Goal: Task Accomplishment & Management: Manage account settings

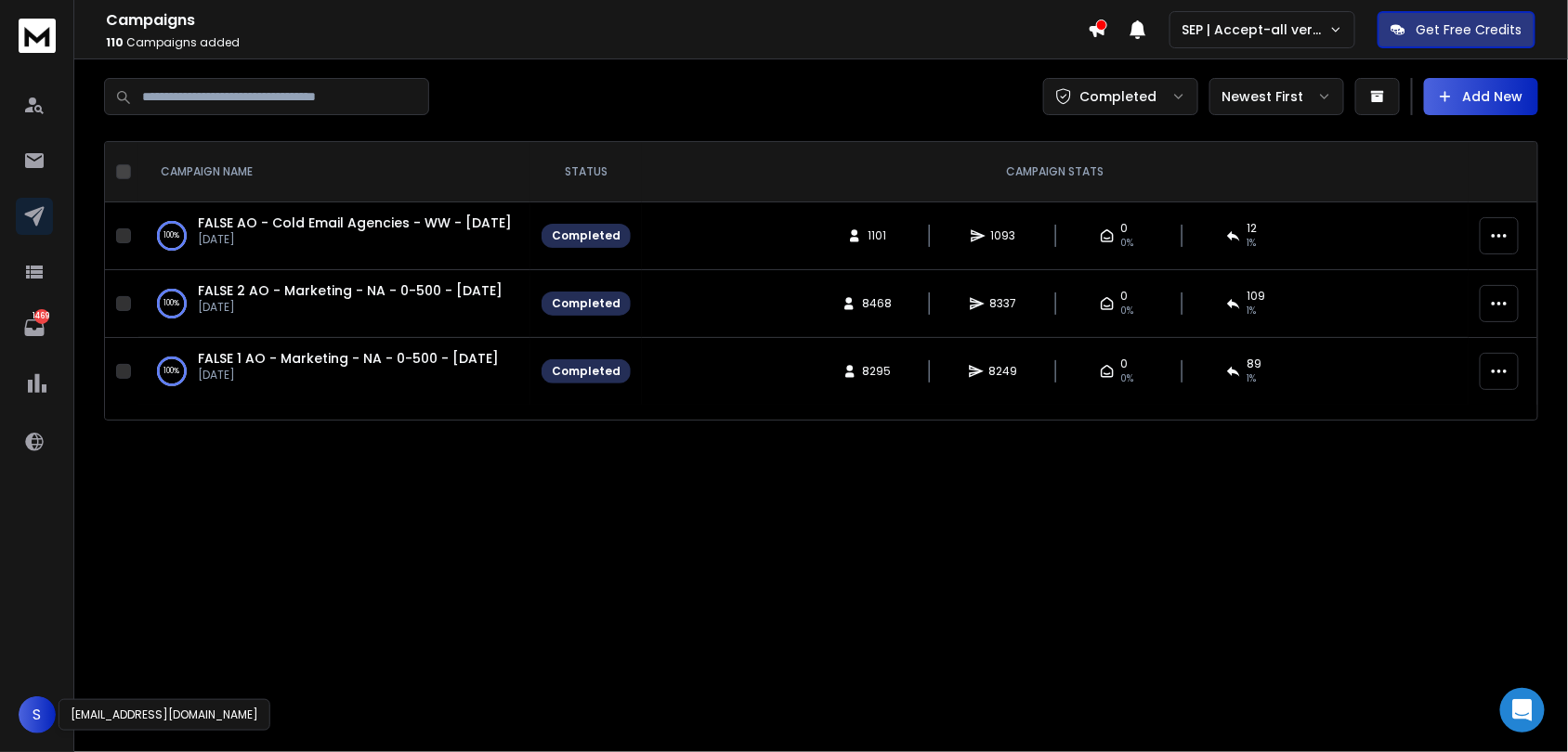
click at [30, 706] on span "S" at bounding box center [37, 715] width 37 height 37
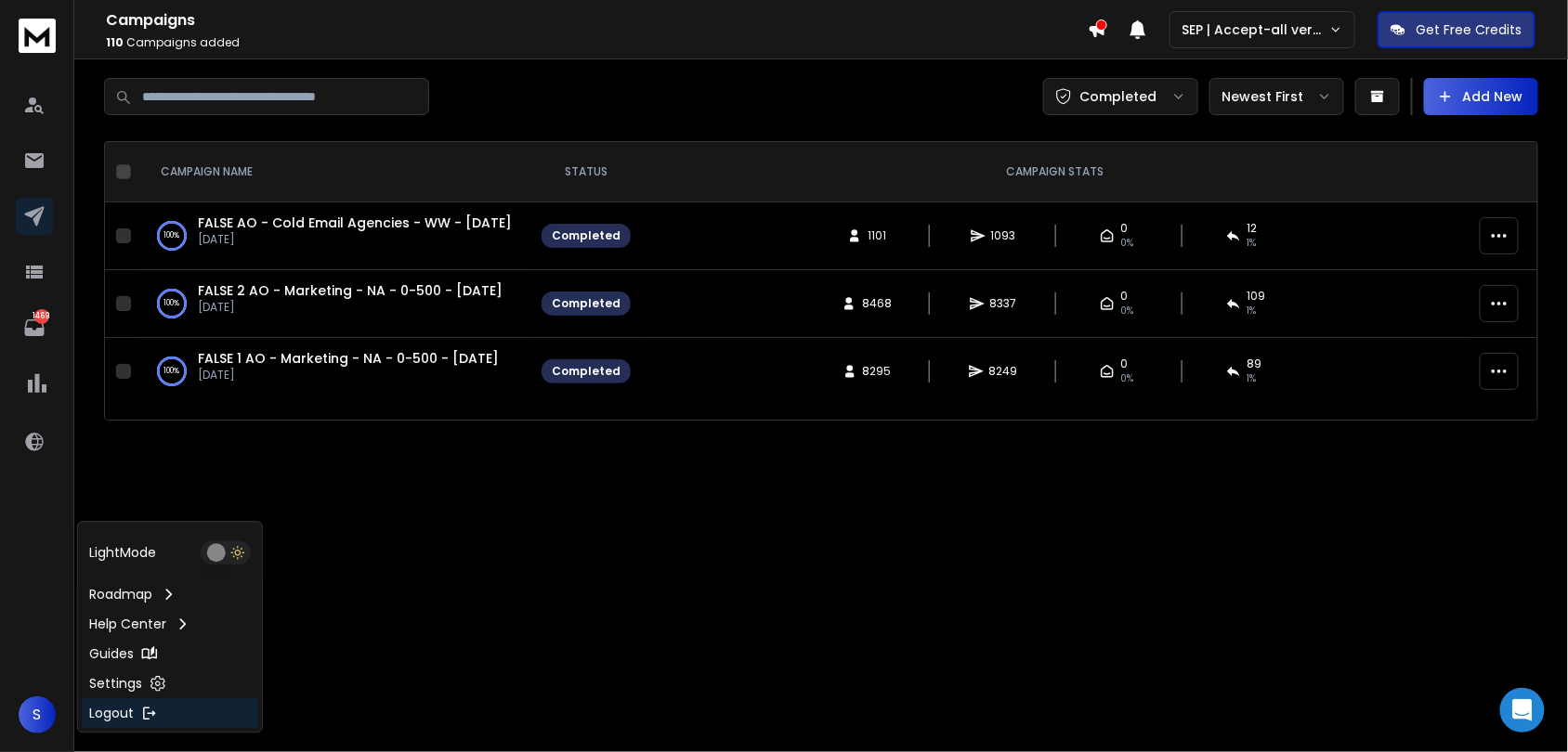
click at [199, 717] on div "Logout" at bounding box center [170, 713] width 177 height 30
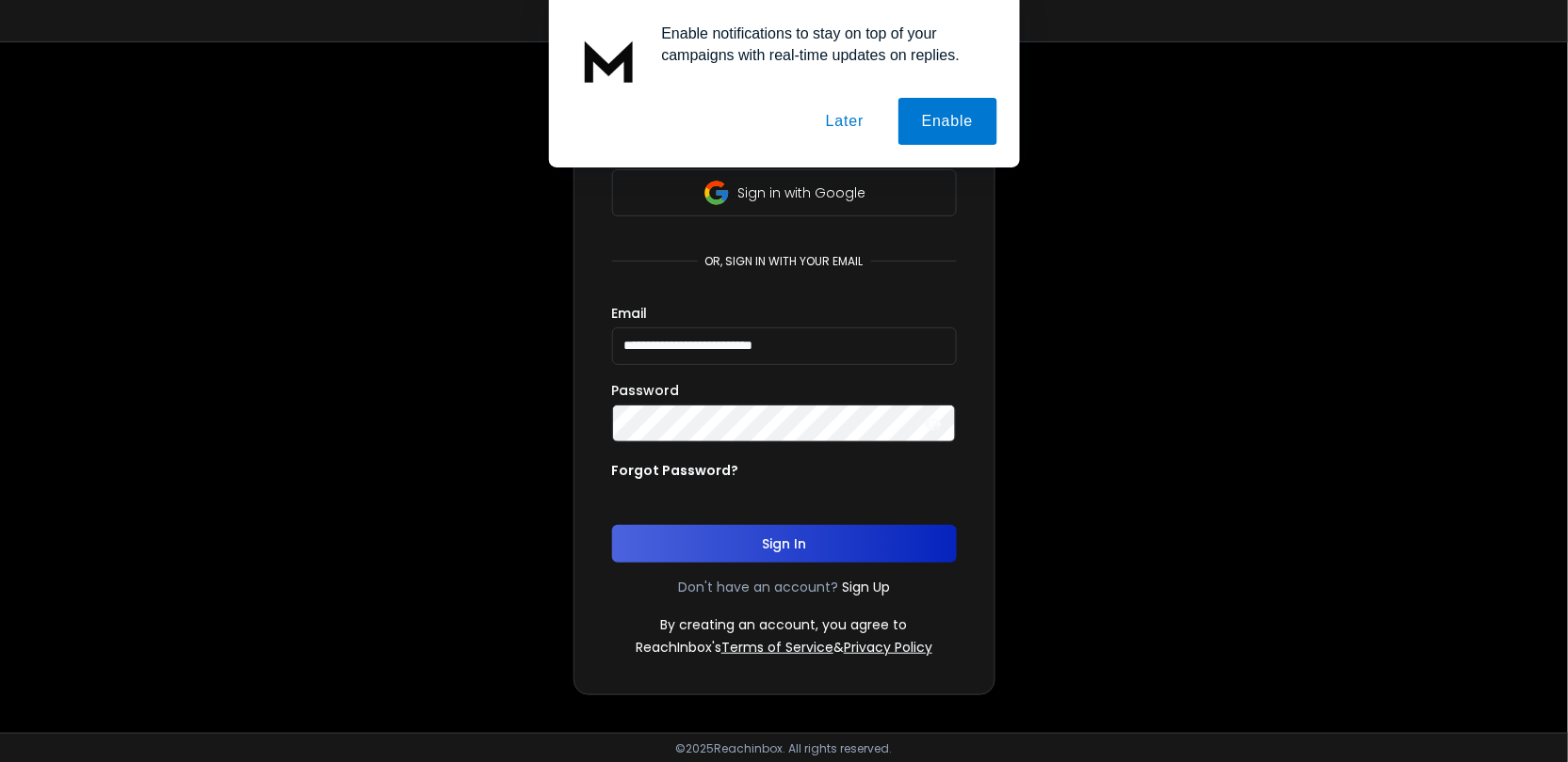
click at [855, 112] on button "Later" at bounding box center [844, 122] width 85 height 47
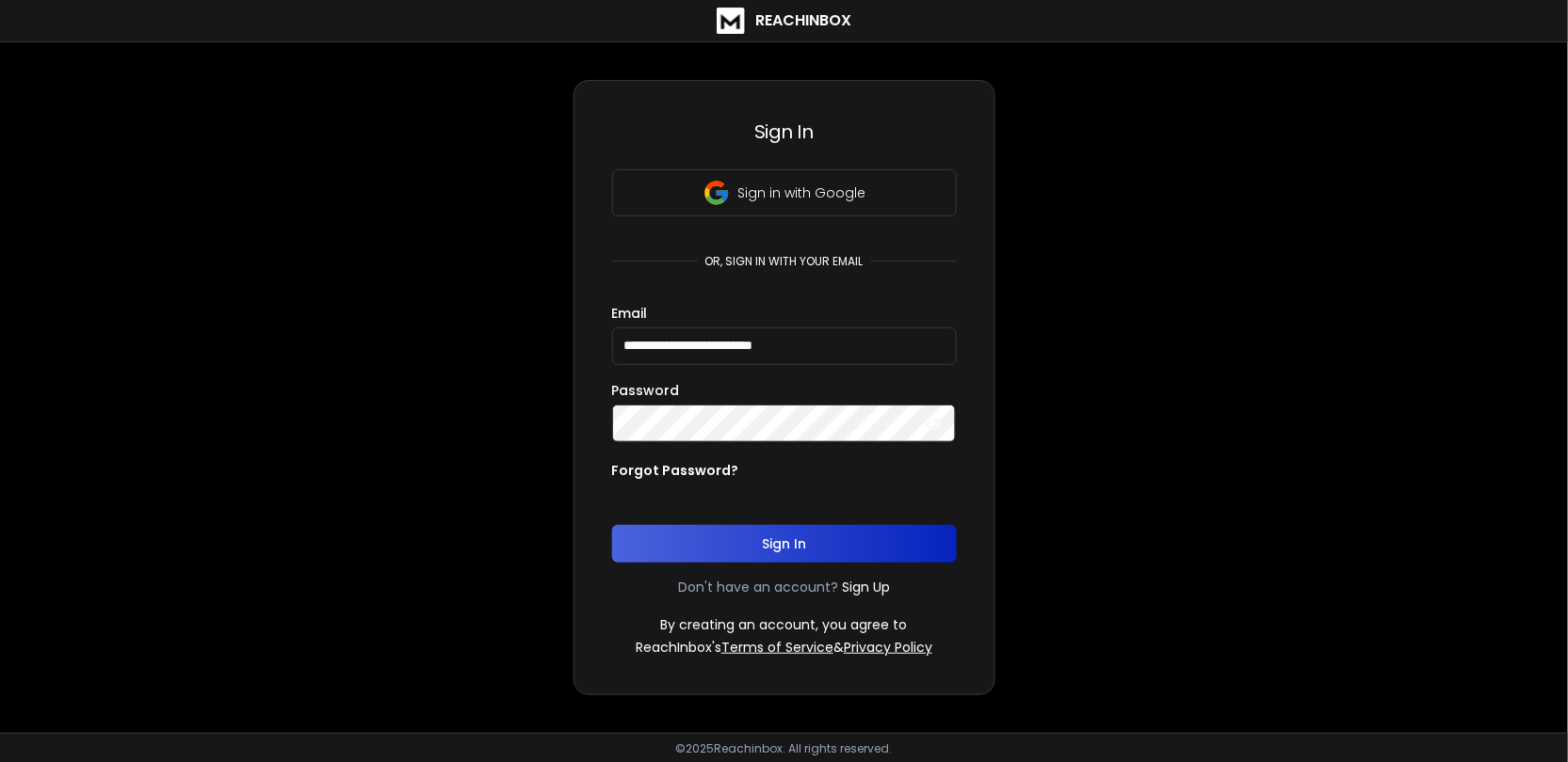
drag, startPoint x: 847, startPoint y: 349, endPoint x: 397, endPoint y: 330, distance: 450.4
click at [400, 337] on div "**********" at bounding box center [784, 388] width 1568 height 616
type input "**********"
click at [782, 538] on button "Sign In" at bounding box center [784, 544] width 344 height 38
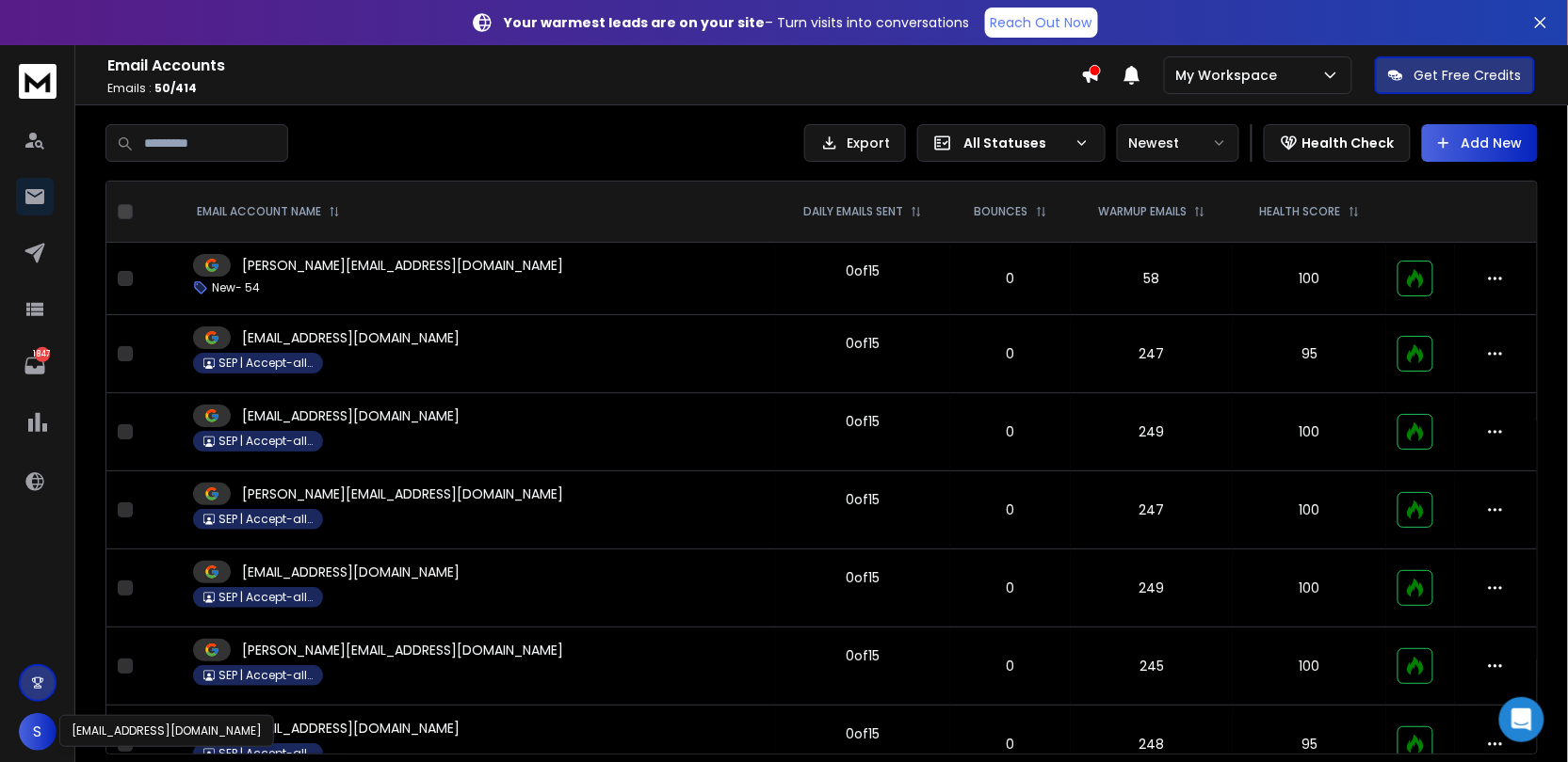
click at [28, 725] on span "S" at bounding box center [38, 732] width 38 height 38
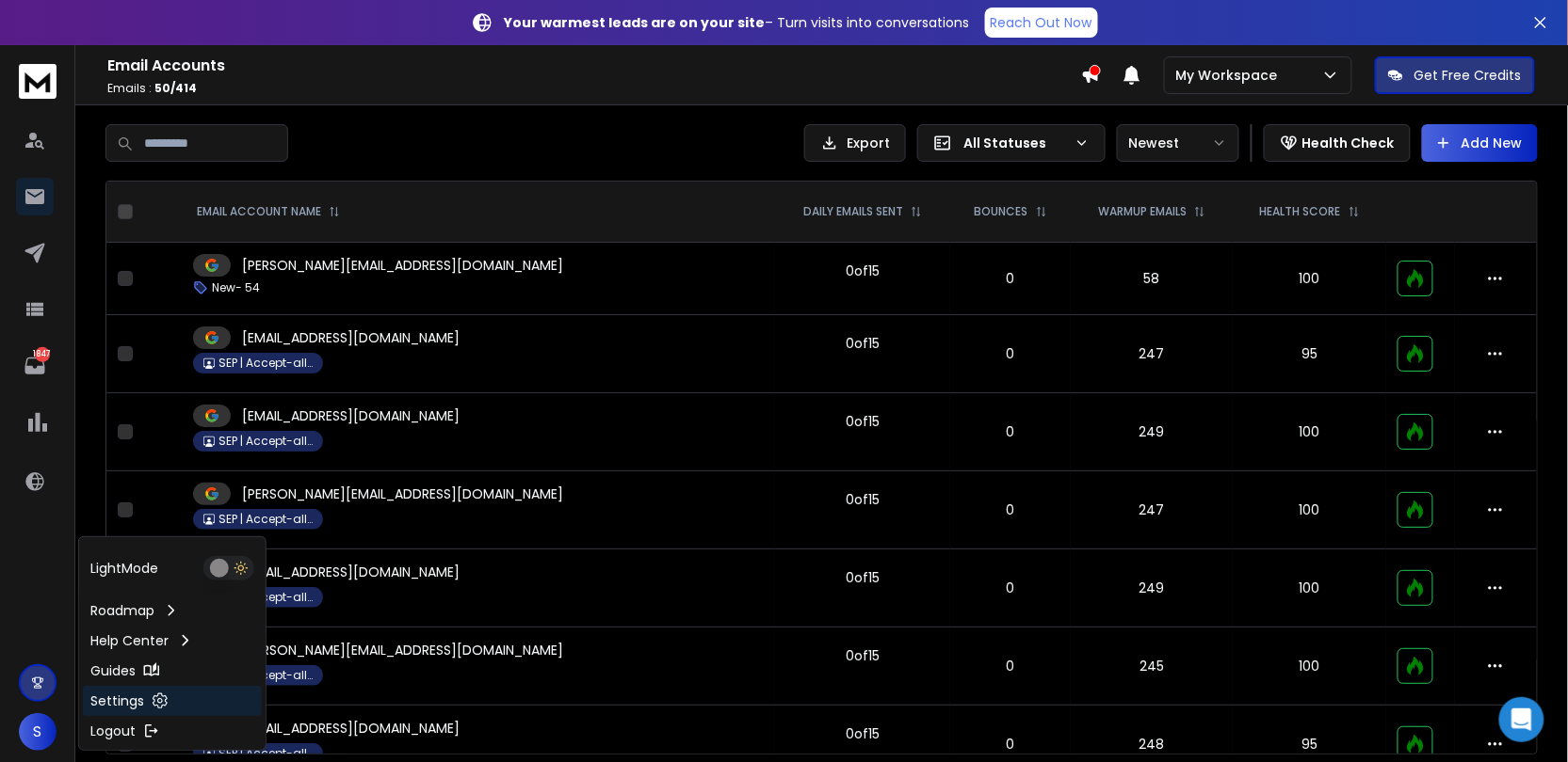
click at [164, 693] on icon at bounding box center [160, 702] width 17 height 17
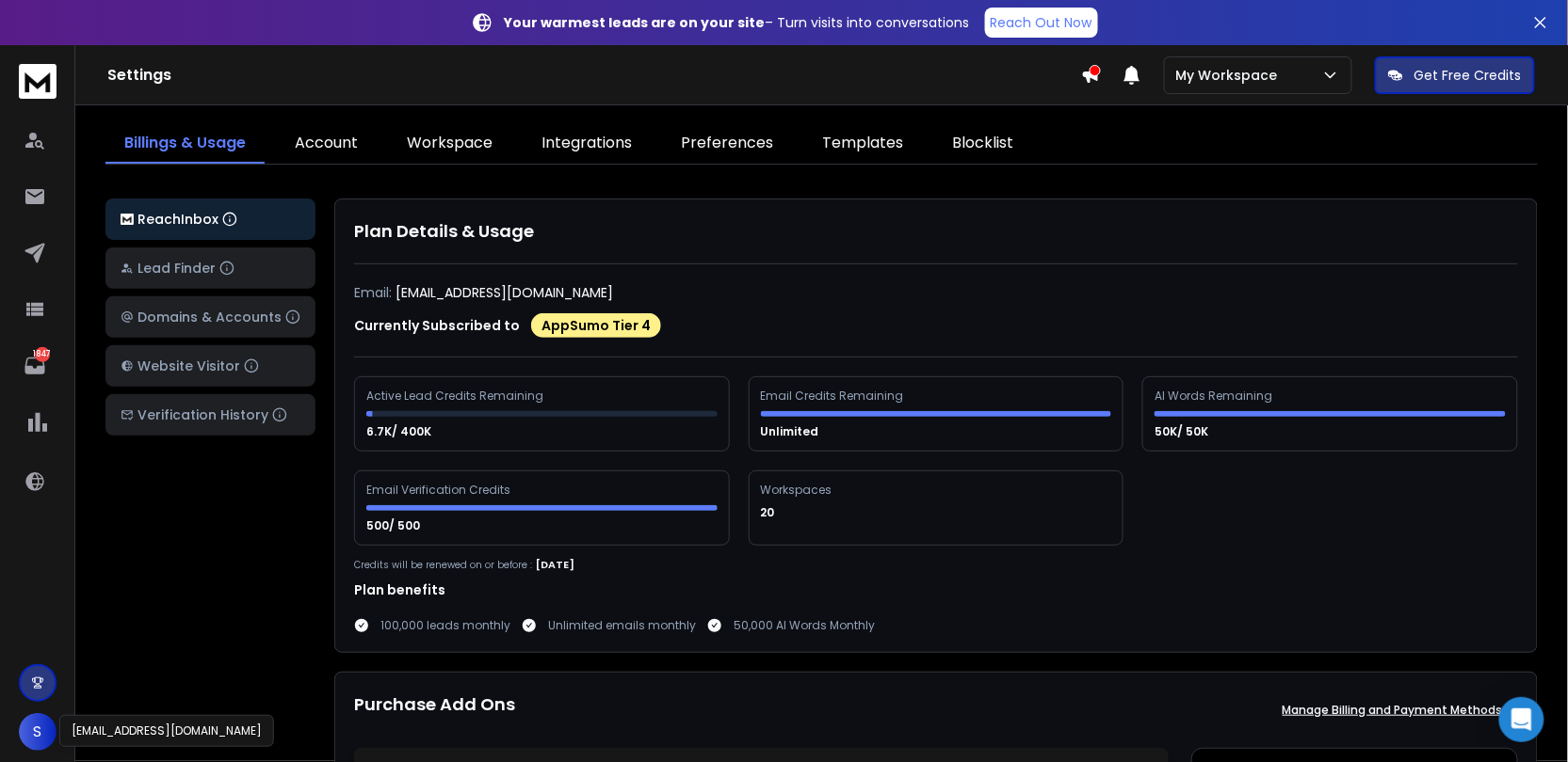
click at [36, 719] on span "S" at bounding box center [38, 732] width 38 height 38
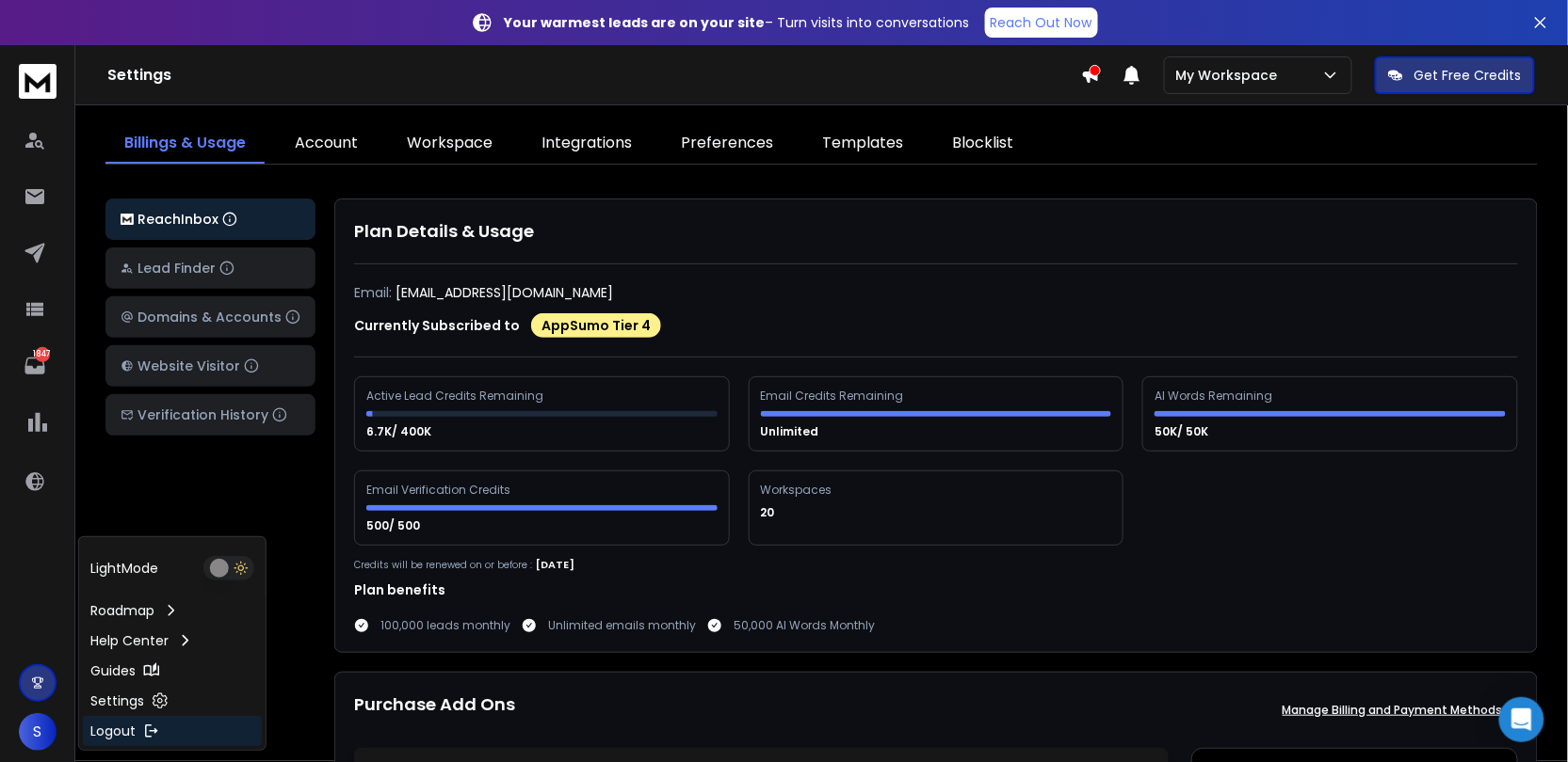
click at [142, 726] on div "Logout" at bounding box center [173, 731] width 179 height 30
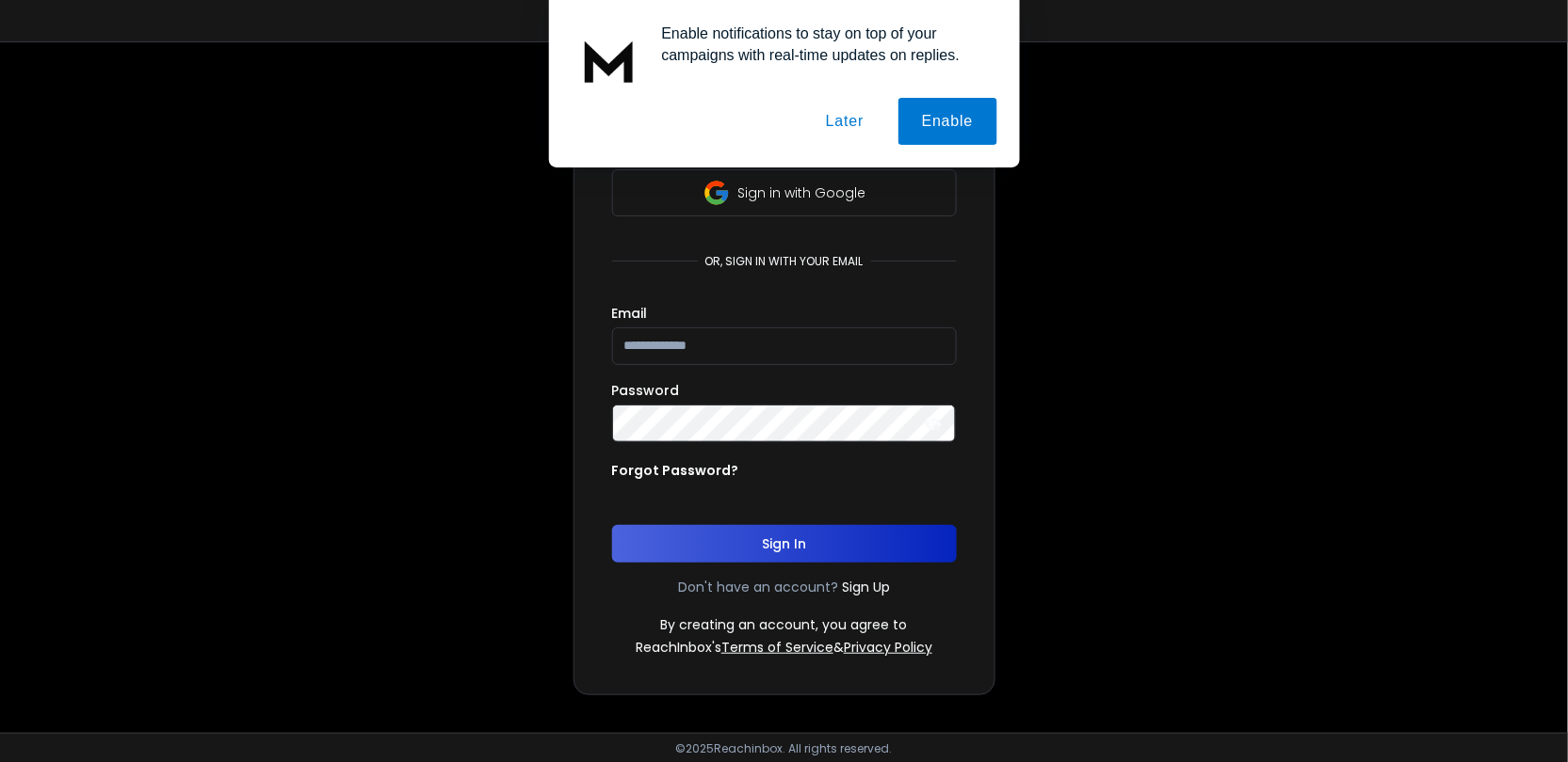
type input "**********"
click at [805, 531] on button "Sign In" at bounding box center [784, 544] width 344 height 38
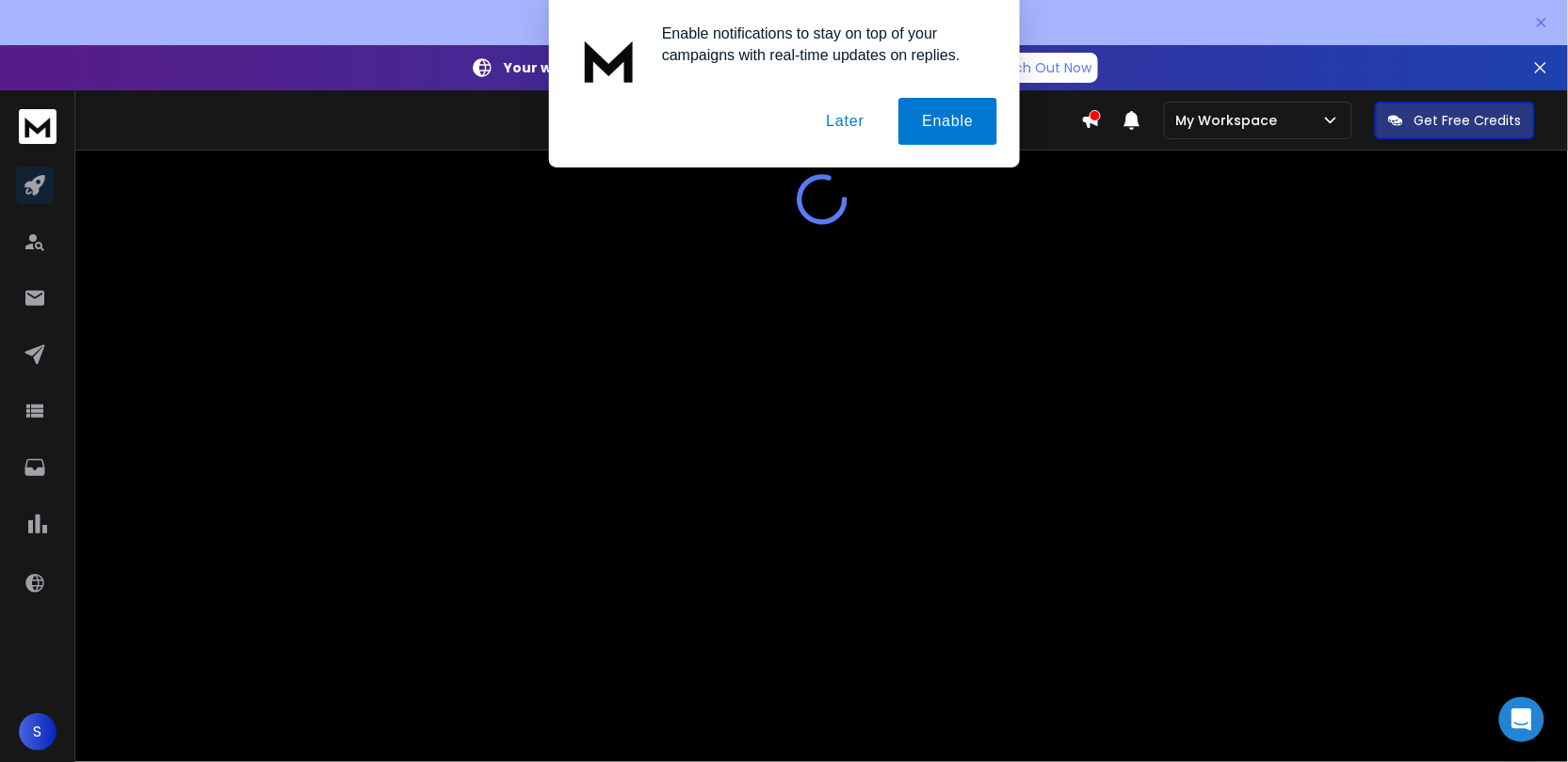
click at [858, 124] on button "Later" at bounding box center [844, 122] width 85 height 47
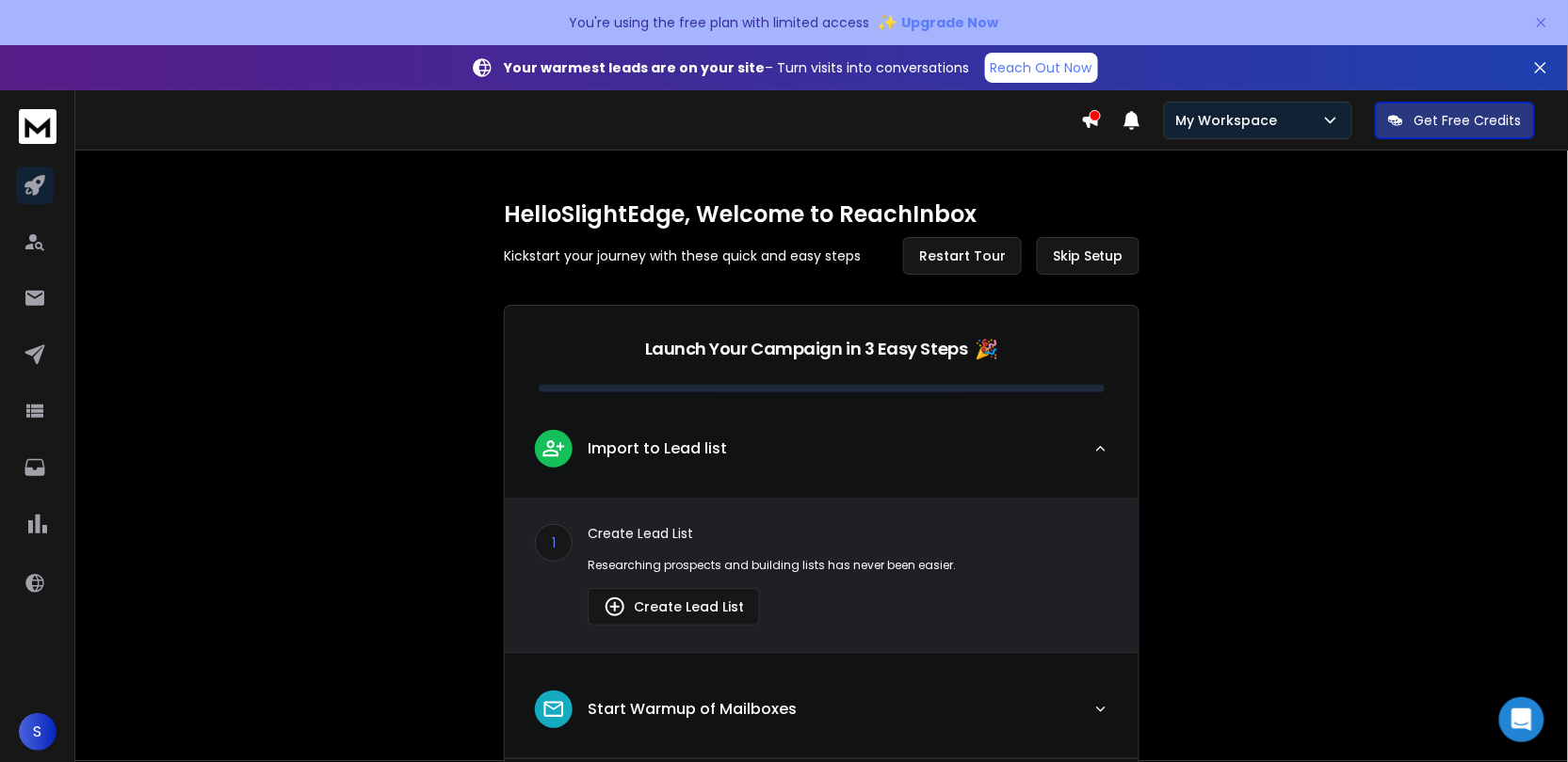
click at [1243, 117] on p "My Workspace" at bounding box center [1230, 121] width 109 height 19
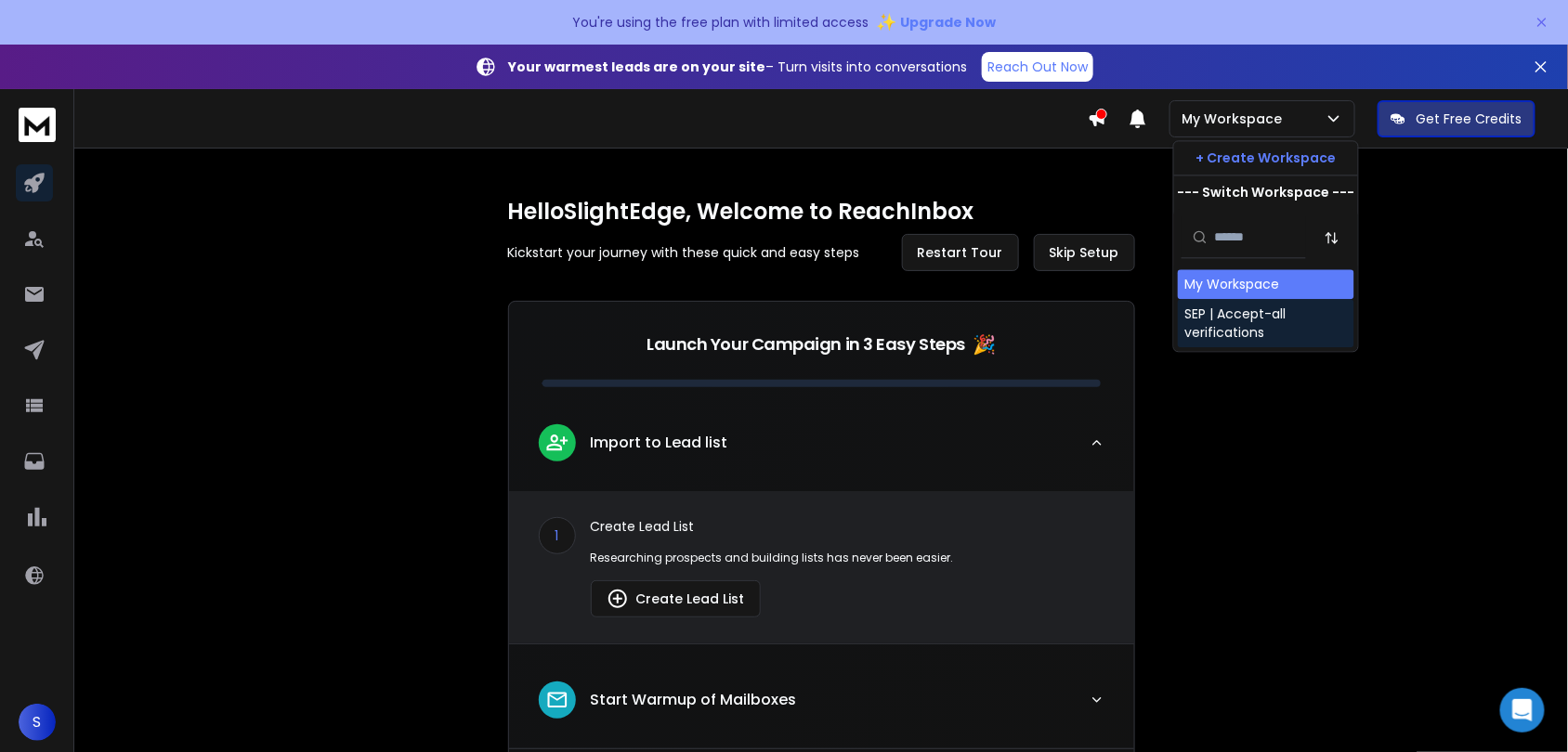
click at [1204, 315] on div "SEP | Accept-all verifications" at bounding box center [1266, 323] width 162 height 37
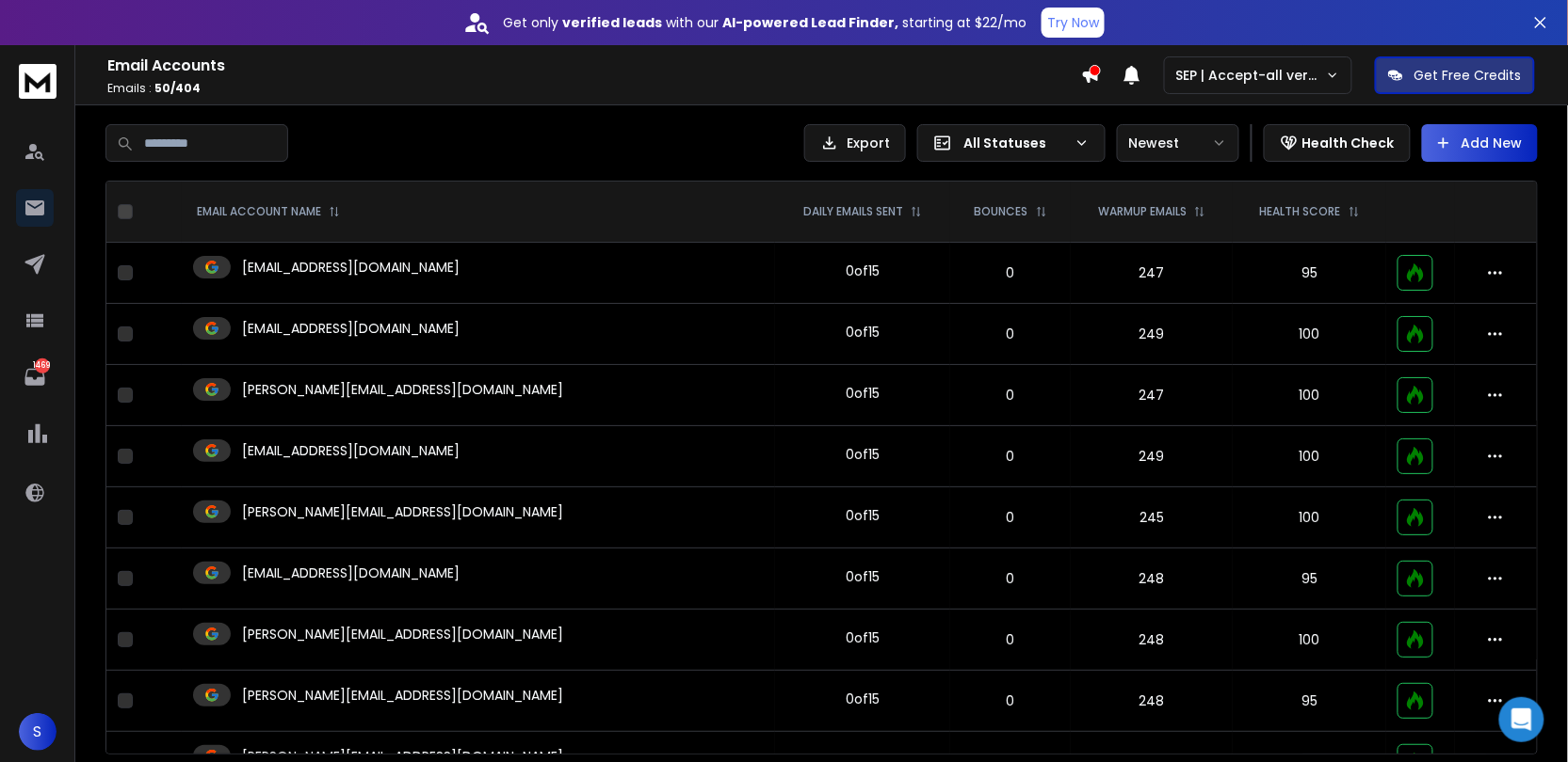
click at [1544, 21] on icon at bounding box center [1541, 23] width 17 height 17
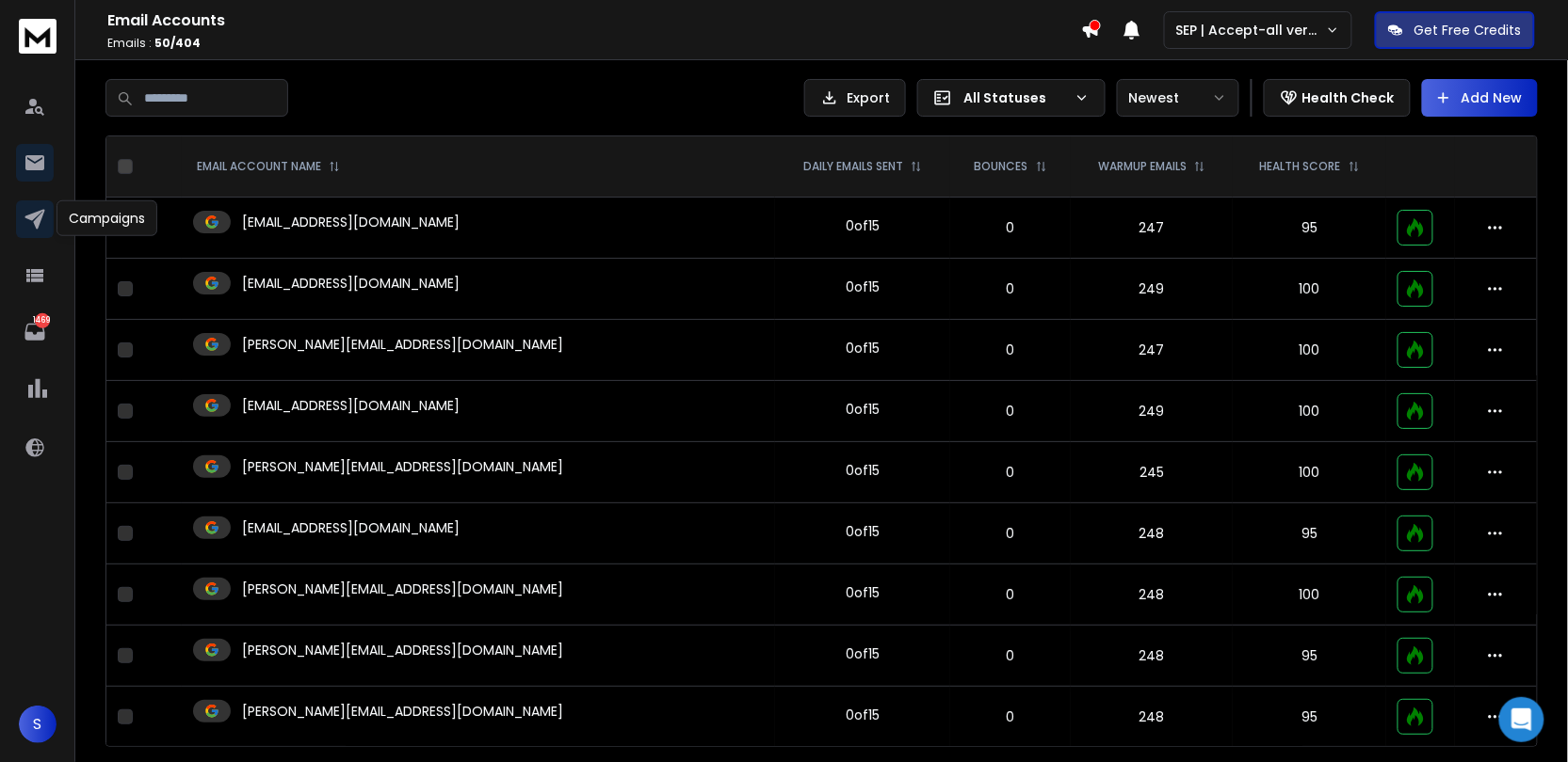
click at [28, 208] on icon at bounding box center [35, 220] width 23 height 23
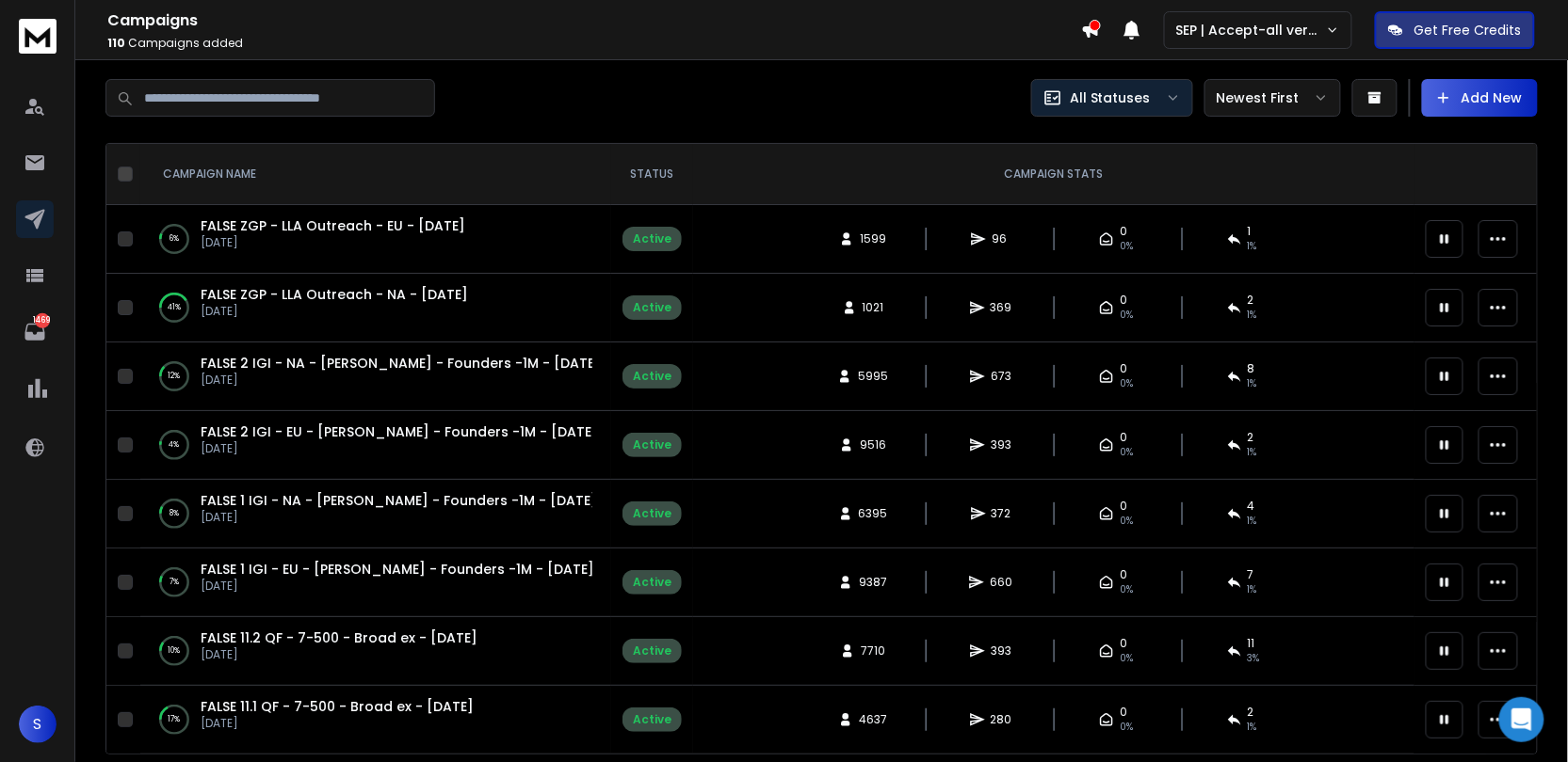
click at [1159, 110] on button "All Statuses" at bounding box center [1112, 98] width 162 height 38
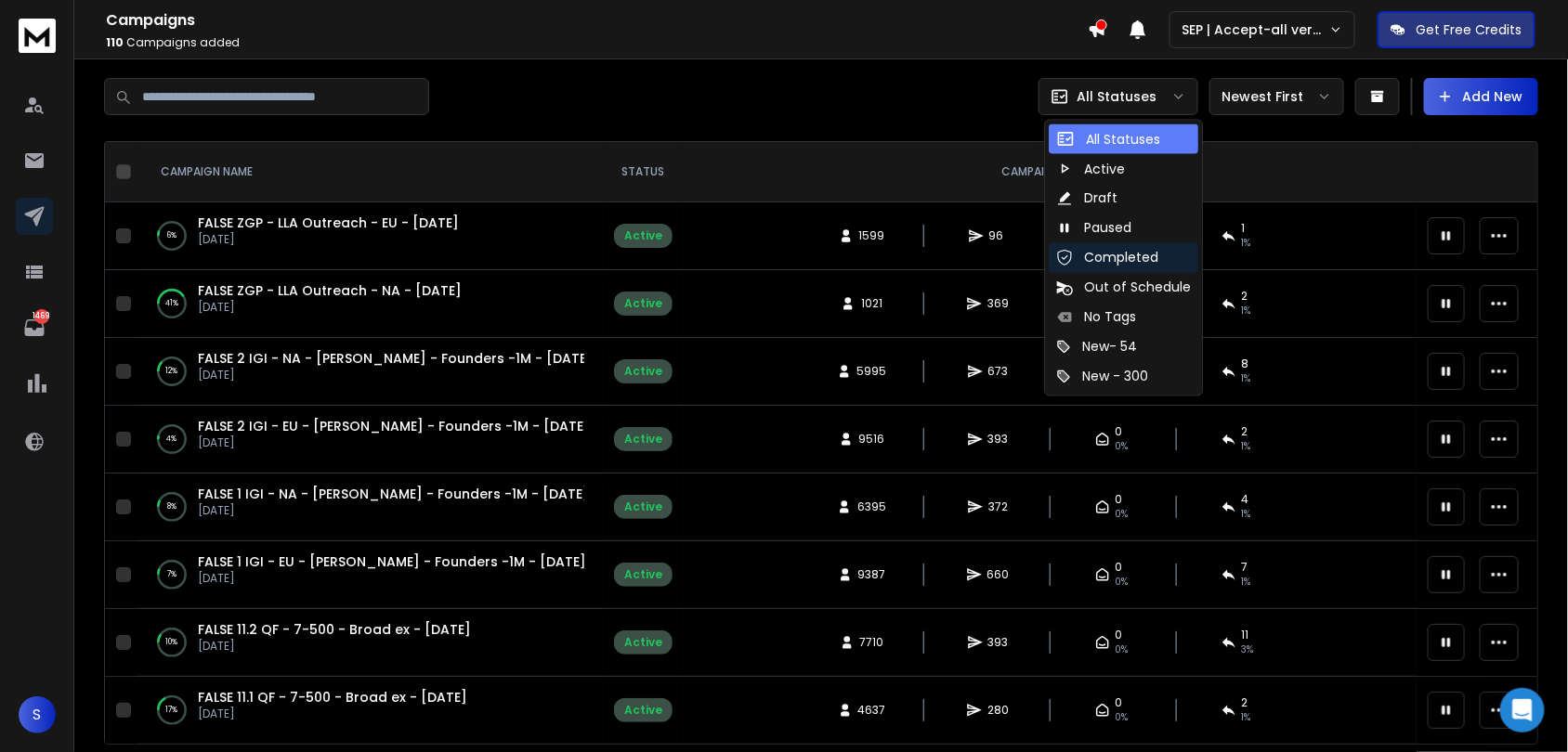
click at [1097, 248] on div "Completed" at bounding box center [1107, 258] width 102 height 19
